Goal: Task Accomplishment & Management: Use online tool/utility

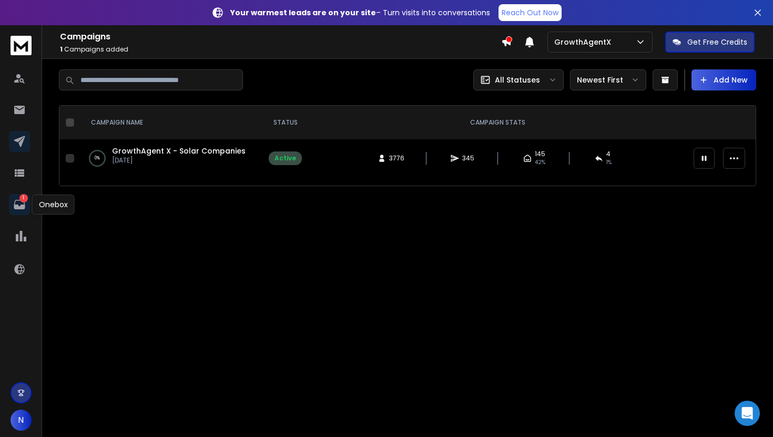
click at [13, 200] on icon at bounding box center [19, 204] width 13 height 13
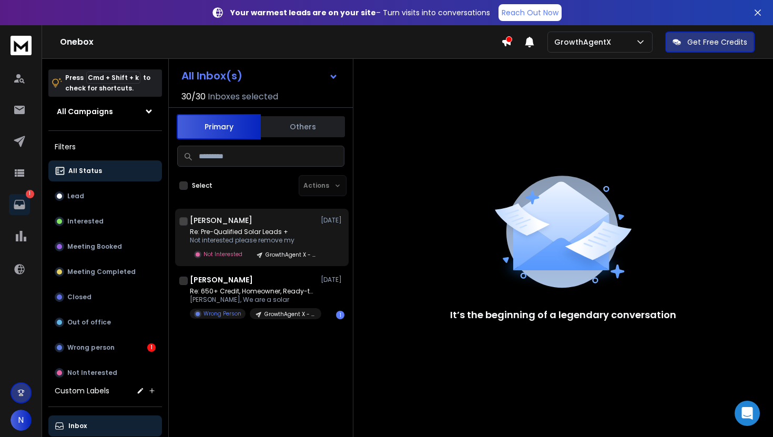
click at [243, 228] on p "Re: Pre-Qualified Solar Leads +" at bounding box center [253, 232] width 126 height 8
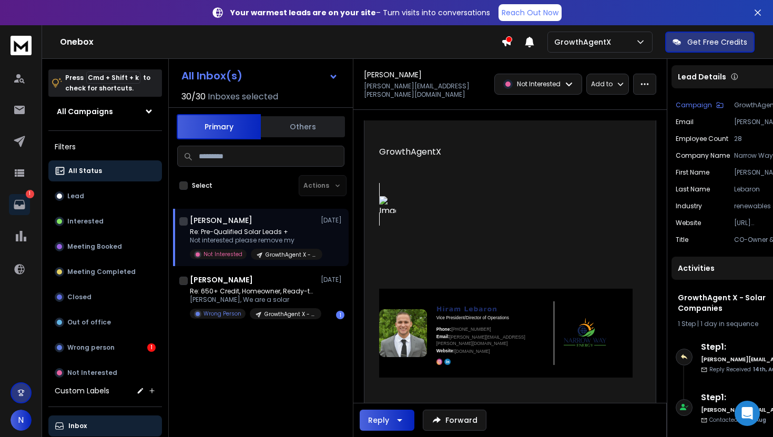
scroll to position [1314, 0]
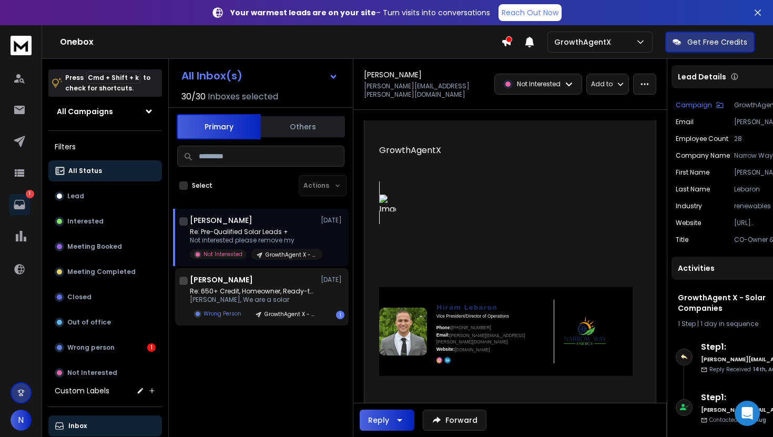
click at [258, 280] on div "Don Richardson 14 Aug" at bounding box center [267, 280] width 155 height 11
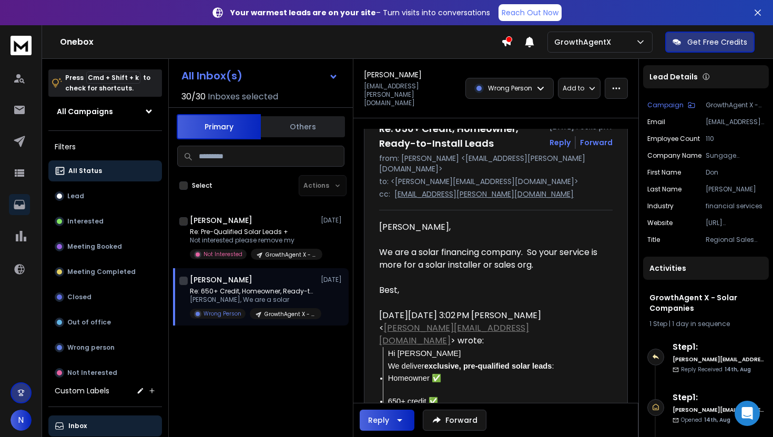
scroll to position [35, 0]
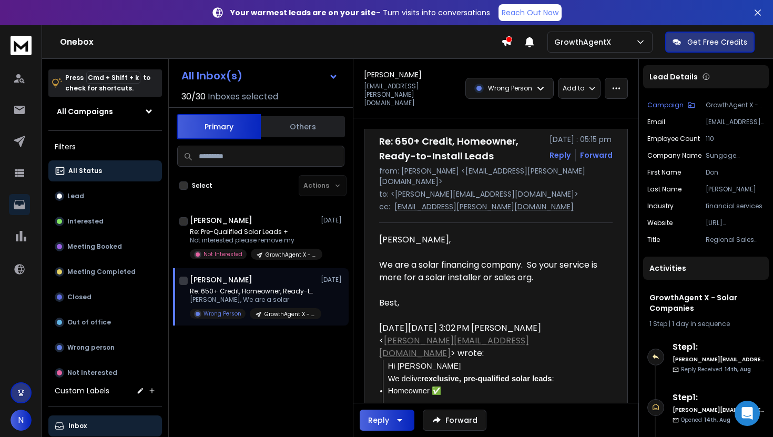
click at [378, 415] on div "Reply" at bounding box center [378, 420] width 21 height 11
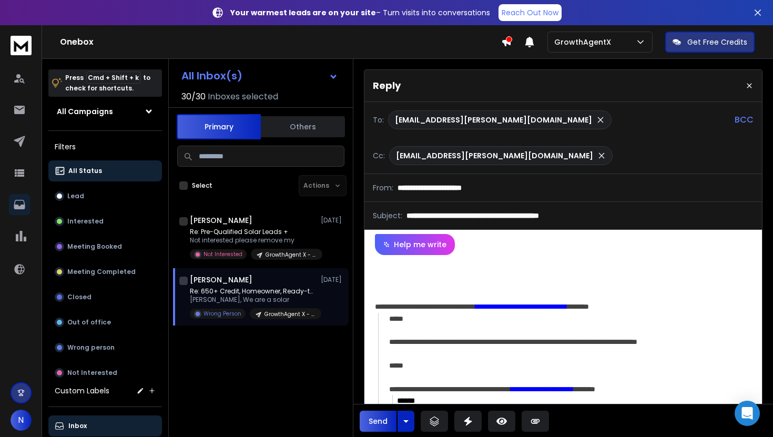
click at [225, 281] on h1 "Don Richardson" at bounding box center [221, 280] width 63 height 11
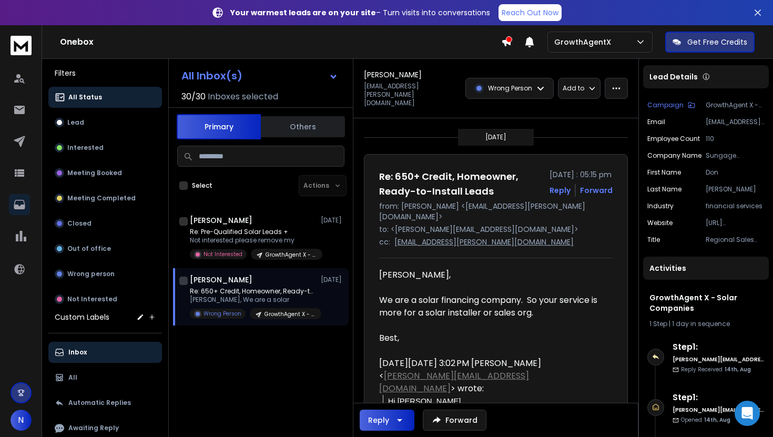
scroll to position [74, 0]
click at [20, 110] on icon at bounding box center [19, 110] width 11 height 8
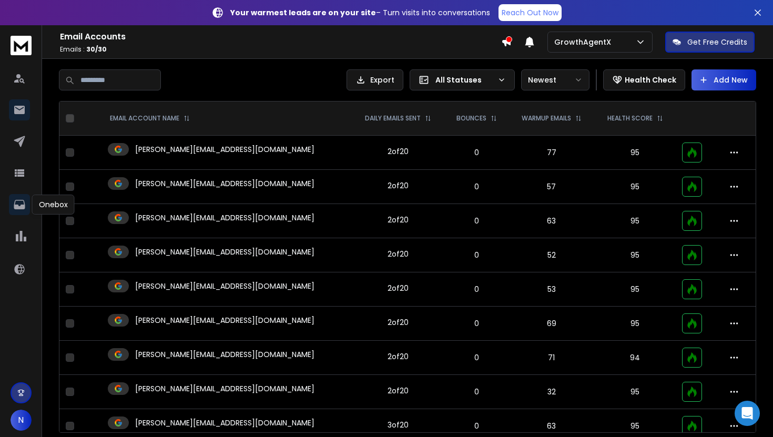
click at [18, 199] on icon at bounding box center [19, 204] width 13 height 13
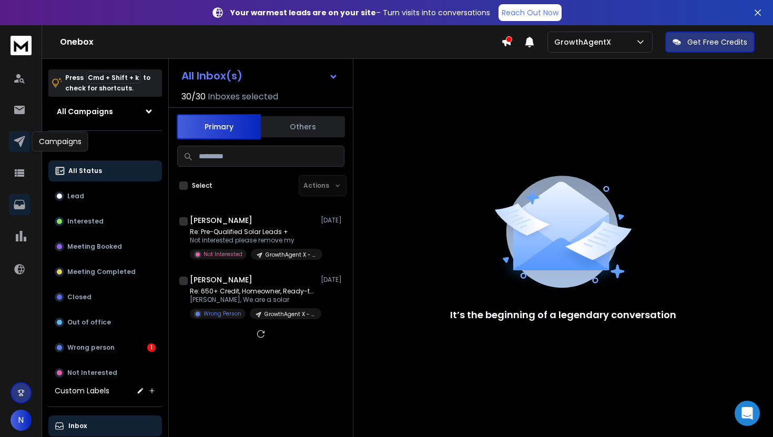
click at [17, 131] on link at bounding box center [19, 141] width 21 height 21
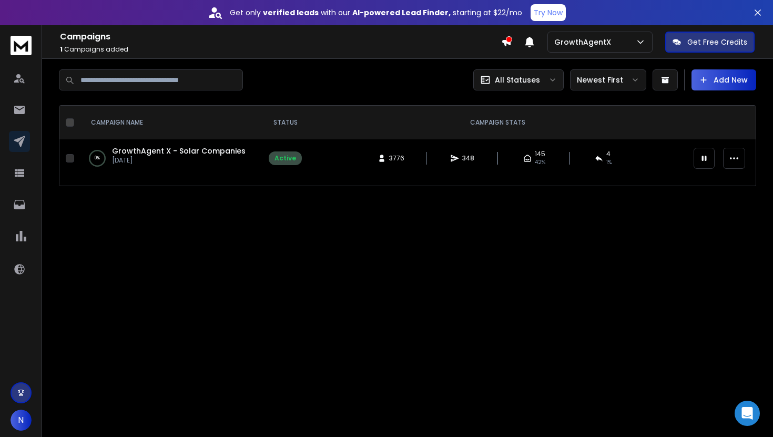
click at [213, 149] on span "GrowthAgent X - Solar Companies" at bounding box center [179, 151] width 134 height 11
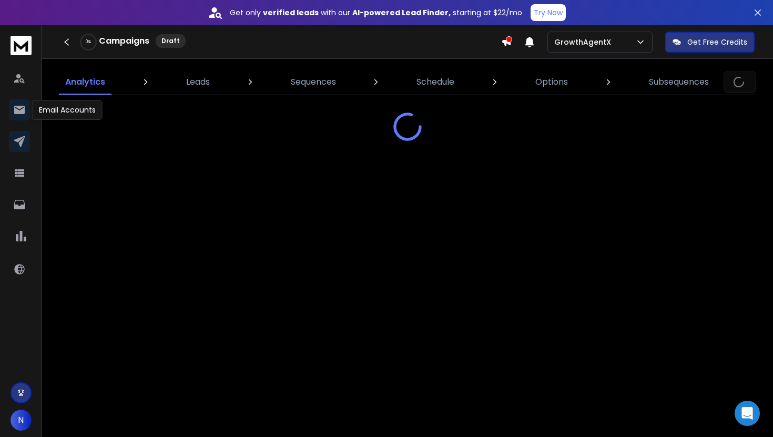
click at [22, 107] on icon at bounding box center [19, 110] width 11 height 8
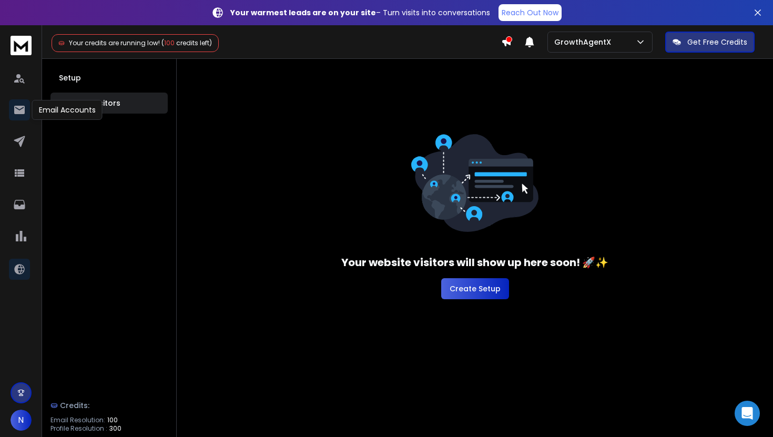
click at [22, 114] on icon at bounding box center [19, 110] width 13 height 13
